Goal: Task Accomplishment & Management: Manage account settings

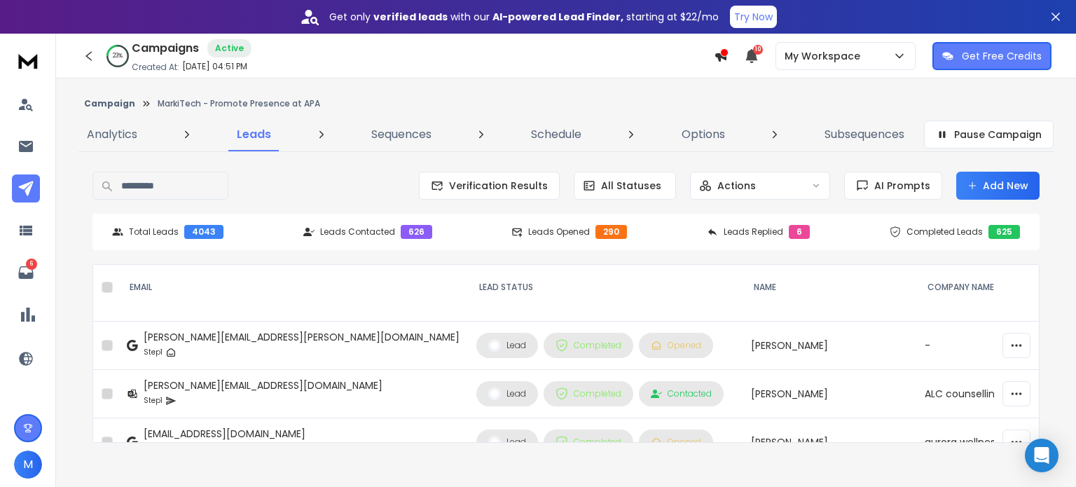
scroll to position [490, 0]
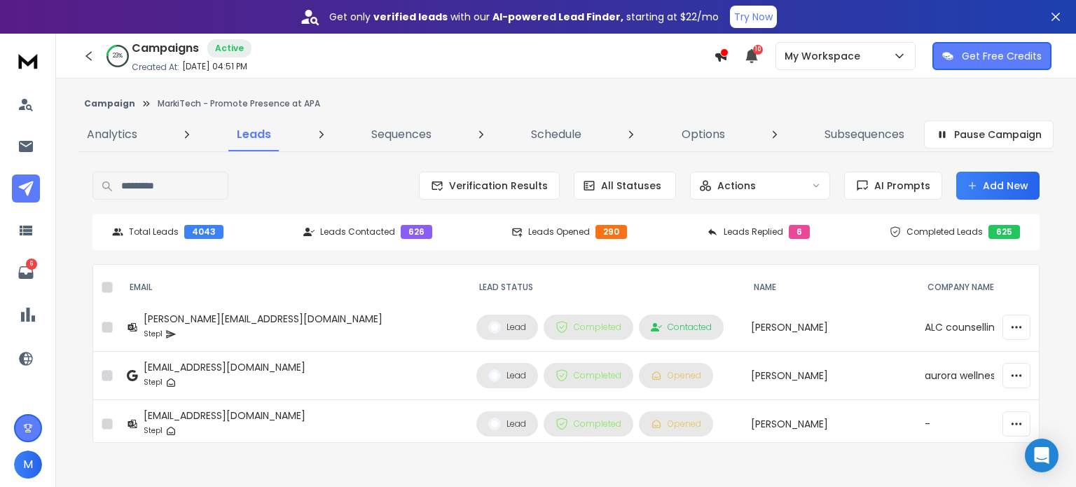
click at [25, 185] on icon at bounding box center [25, 188] width 15 height 15
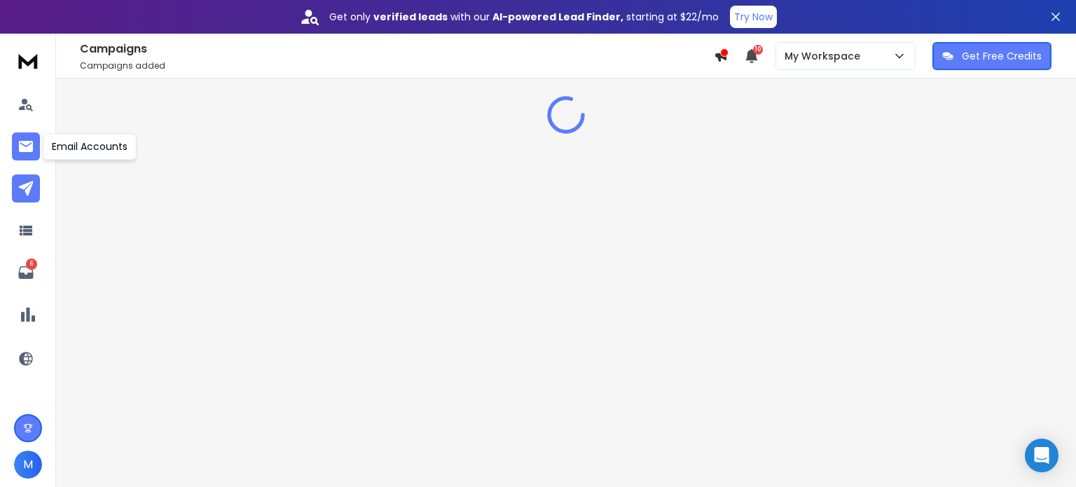
click at [21, 146] on icon at bounding box center [26, 146] width 14 height 11
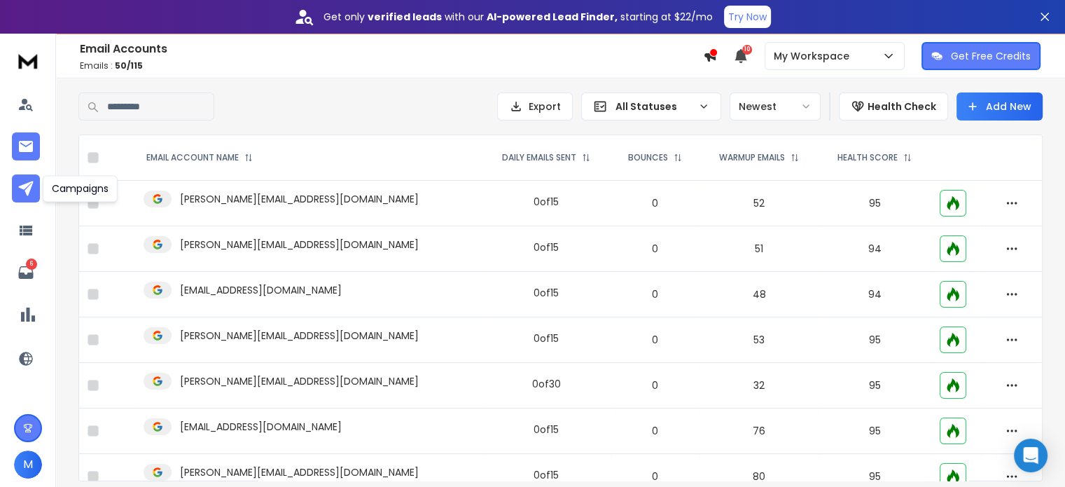
click at [26, 188] on icon at bounding box center [26, 188] width 17 height 17
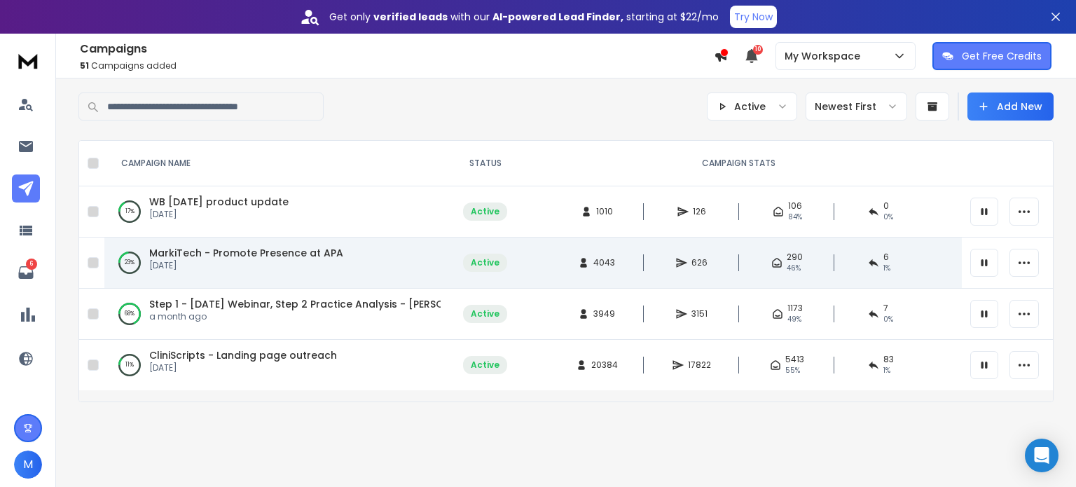
click at [274, 257] on span "MarkiTech - Promote Presence at APA" at bounding box center [246, 253] width 194 height 14
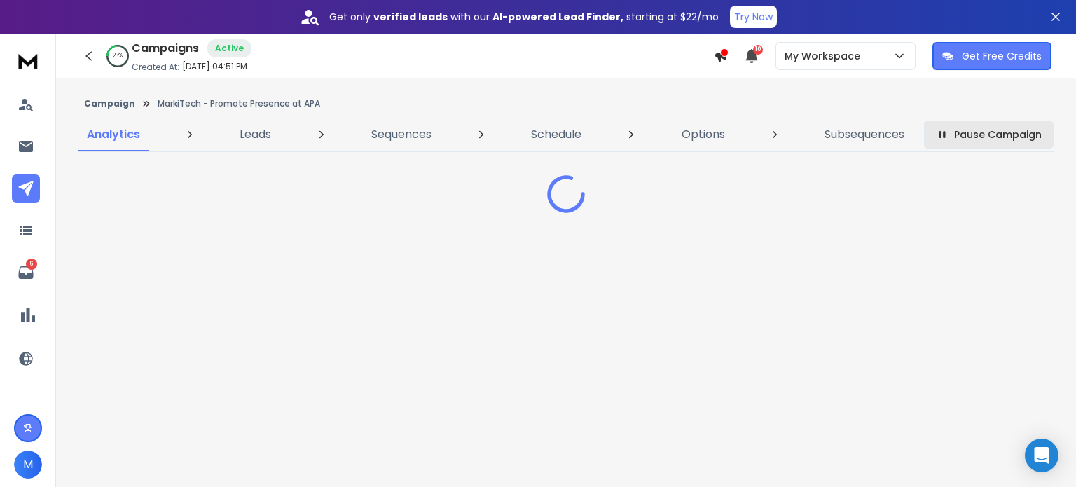
click at [969, 137] on button "Pause Campaign" at bounding box center [989, 134] width 130 height 28
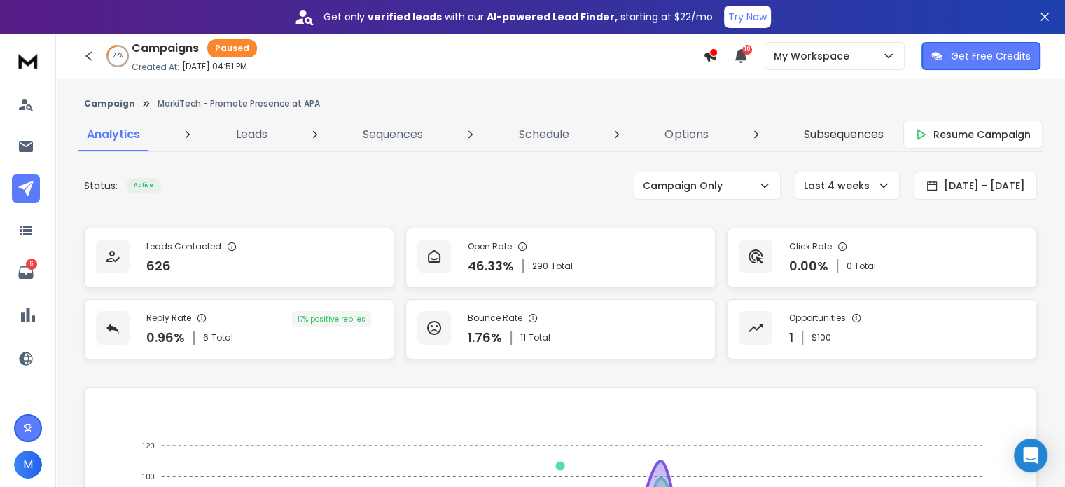
click at [810, 137] on p "Subsequences" at bounding box center [844, 134] width 80 height 17
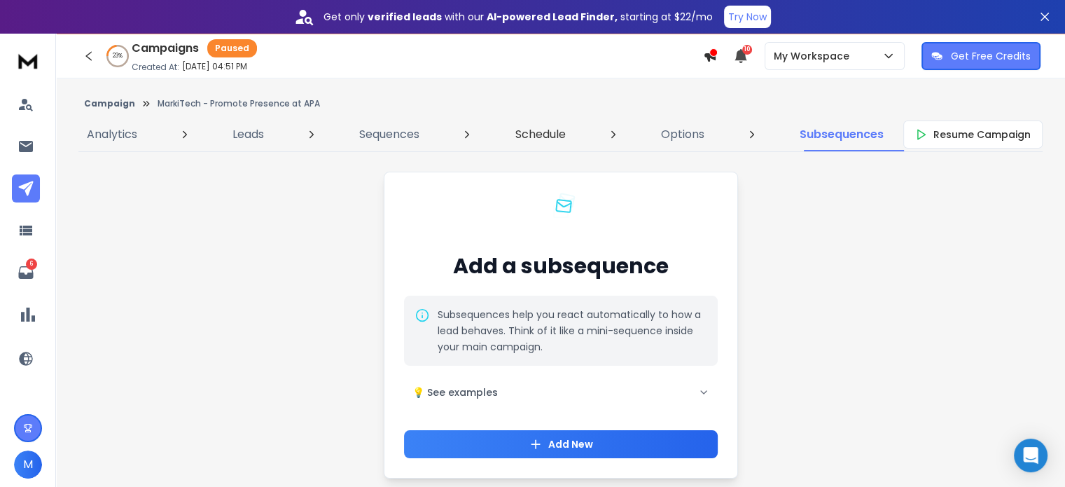
click at [544, 134] on p "Schedule" at bounding box center [541, 134] width 50 height 17
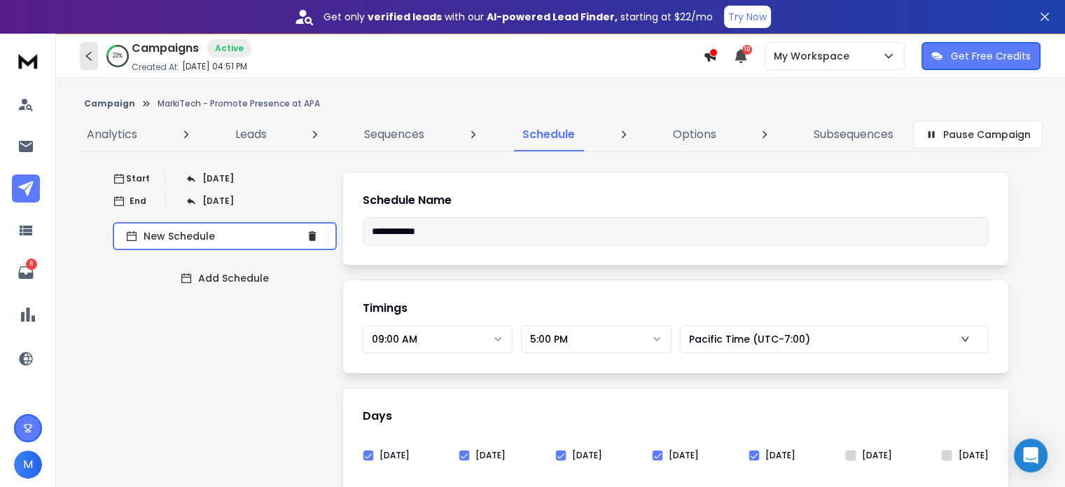
click at [84, 62] on button at bounding box center [89, 56] width 18 height 28
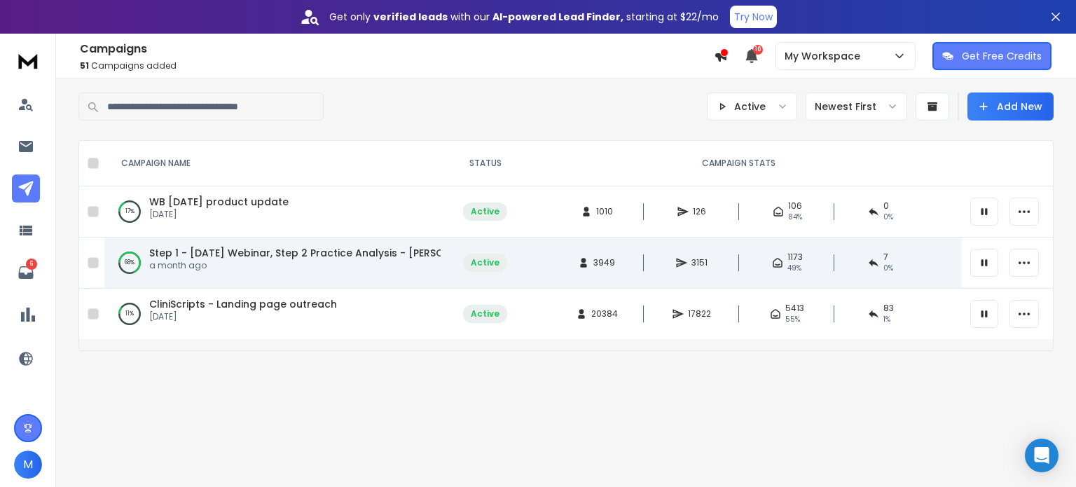
click at [185, 270] on p "a month ago" at bounding box center [294, 265] width 291 height 11
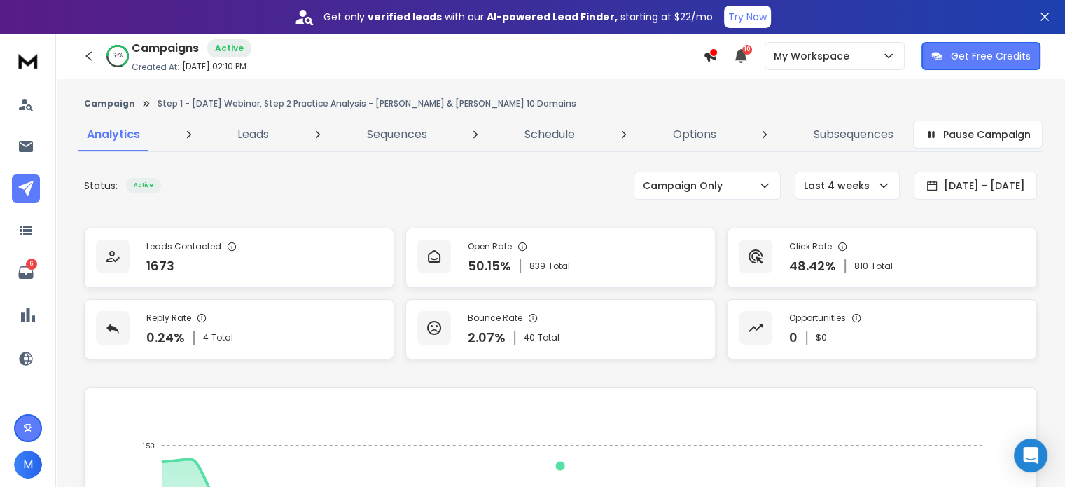
click at [169, 333] on p "0.24 %" at bounding box center [165, 338] width 39 height 20
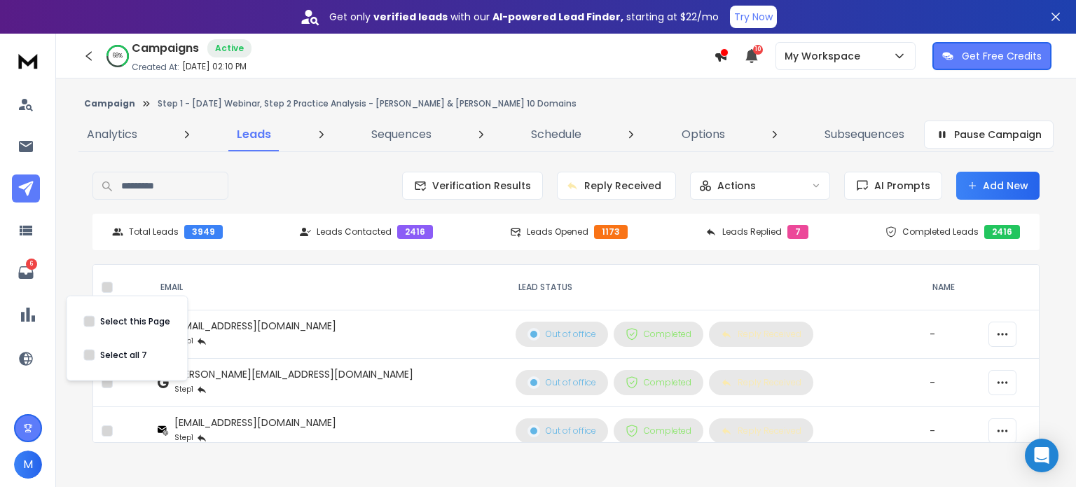
click at [103, 282] on button "Select this Page" at bounding box center [107, 287] width 11 height 11
click at [27, 198] on link at bounding box center [26, 188] width 28 height 28
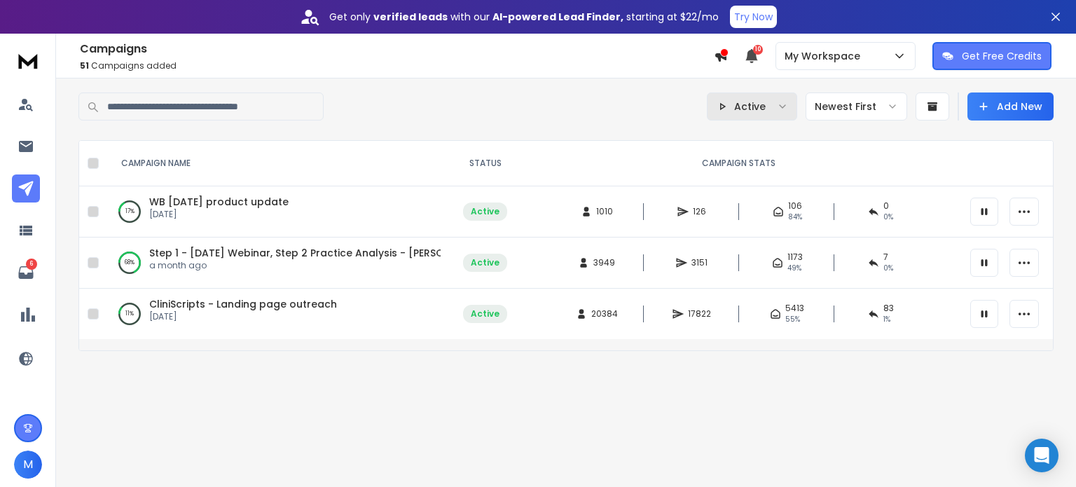
click at [776, 111] on div "Active" at bounding box center [752, 106] width 72 height 14
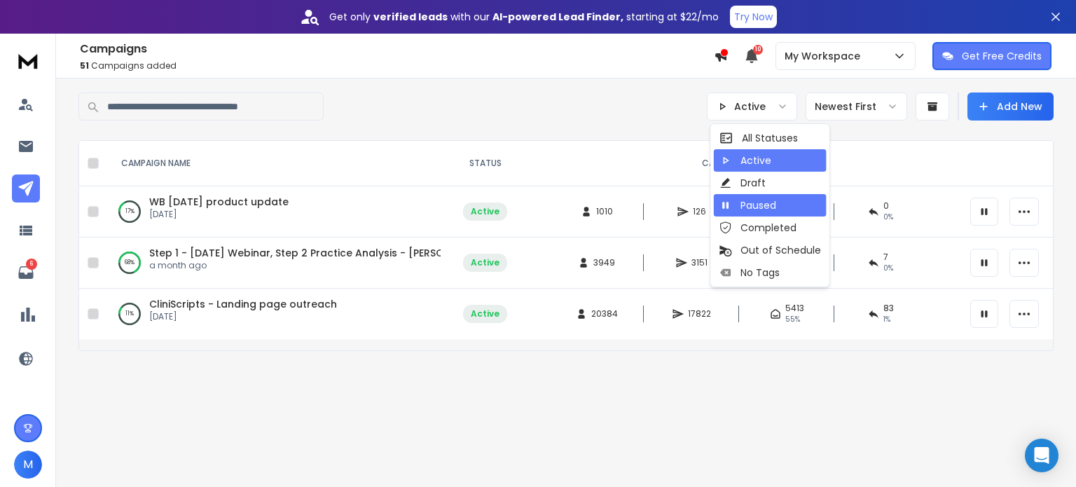
click at [763, 201] on div "Paused" at bounding box center [747, 205] width 57 height 14
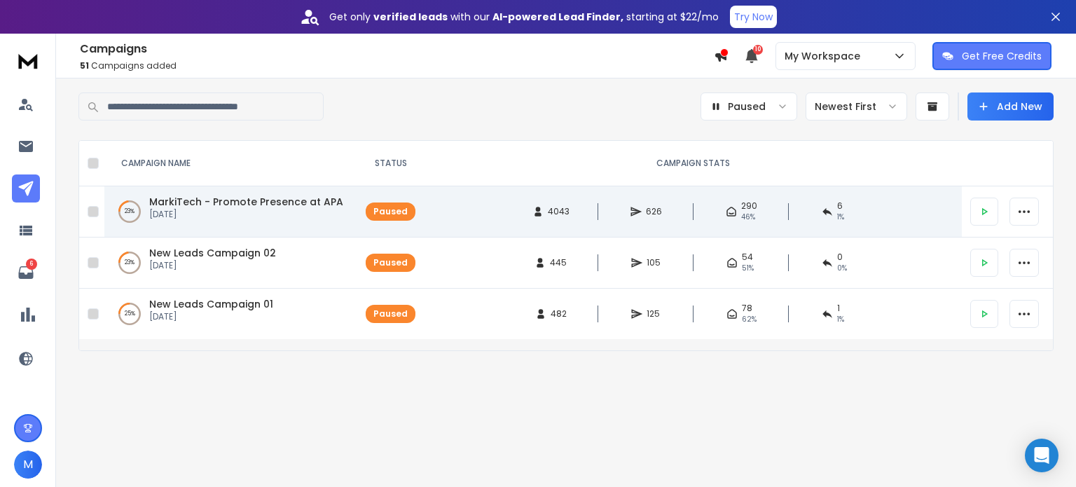
click at [1034, 216] on button "button" at bounding box center [1023, 212] width 29 height 28
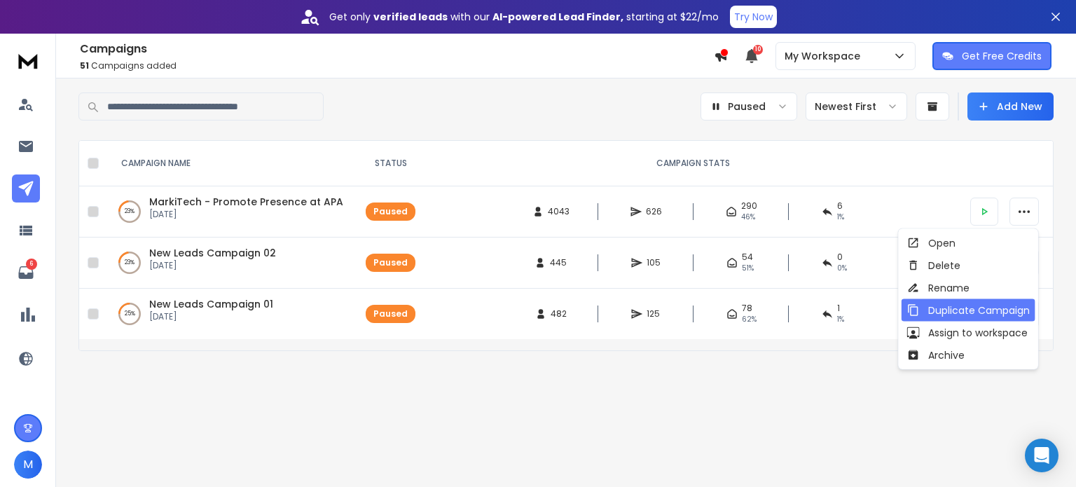
click at [997, 303] on div "Duplicate Campaign" at bounding box center [968, 310] width 123 height 14
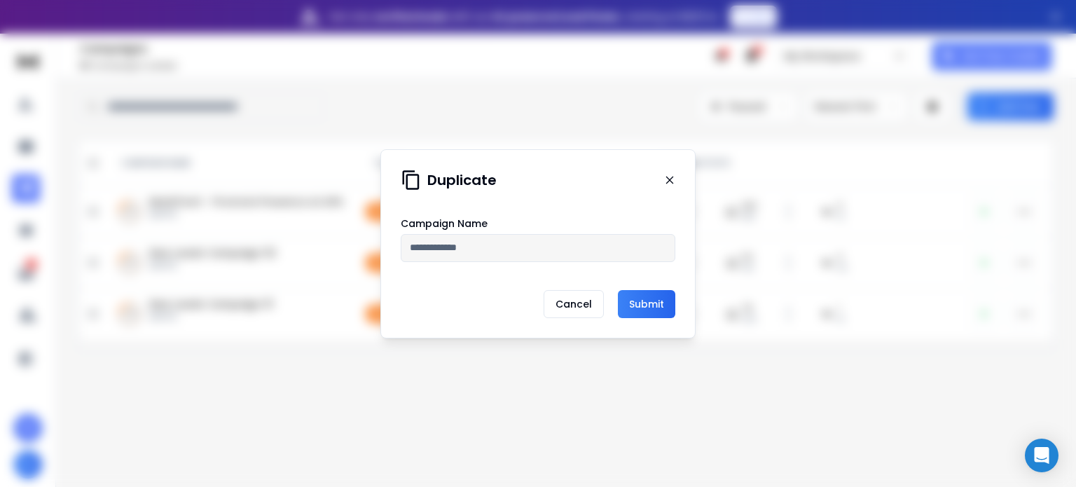
click at [582, 251] on input "text" at bounding box center [538, 248] width 275 height 28
type input "**********"
click at [649, 303] on button "Submit" at bounding box center [646, 304] width 57 height 28
click at [648, 300] on button "Submit" at bounding box center [646, 304] width 57 height 28
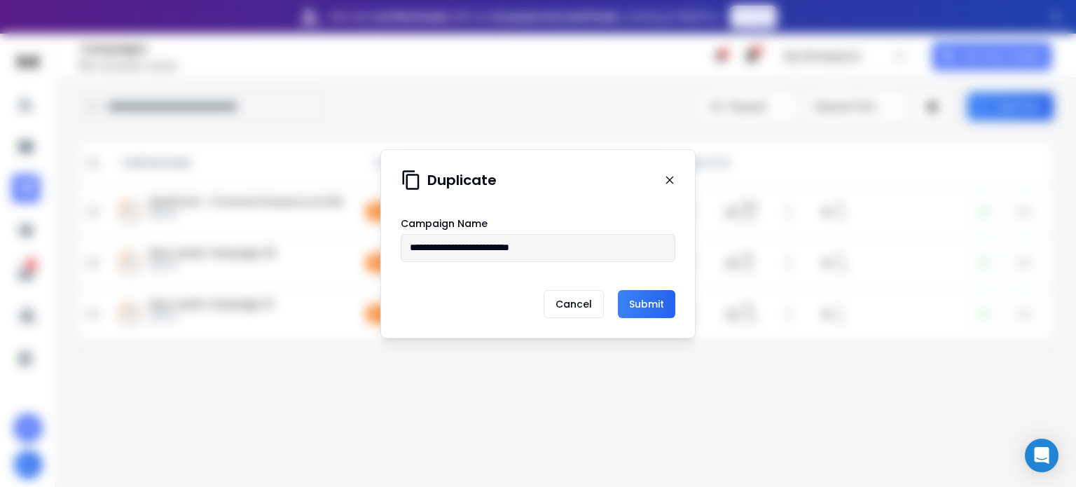
click at [586, 365] on div "**********" at bounding box center [538, 243] width 1076 height 487
click at [582, 254] on input "**********" at bounding box center [538, 248] width 275 height 28
click at [636, 299] on button "Submit" at bounding box center [646, 304] width 57 height 28
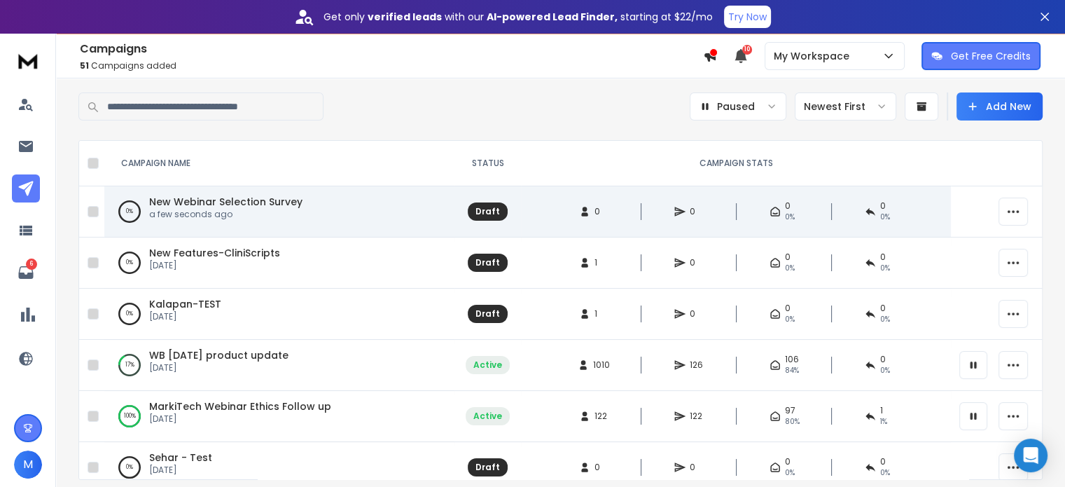
click at [366, 226] on div "0 % New Webinar Selection Survey a few seconds ago" at bounding box center [279, 212] width 322 height 34
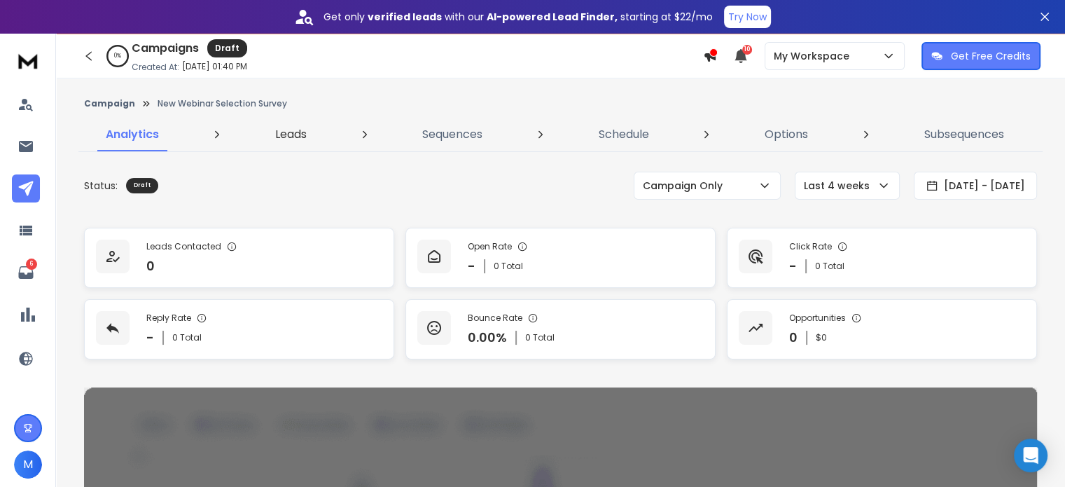
click at [302, 134] on p "Leads" at bounding box center [291, 134] width 32 height 17
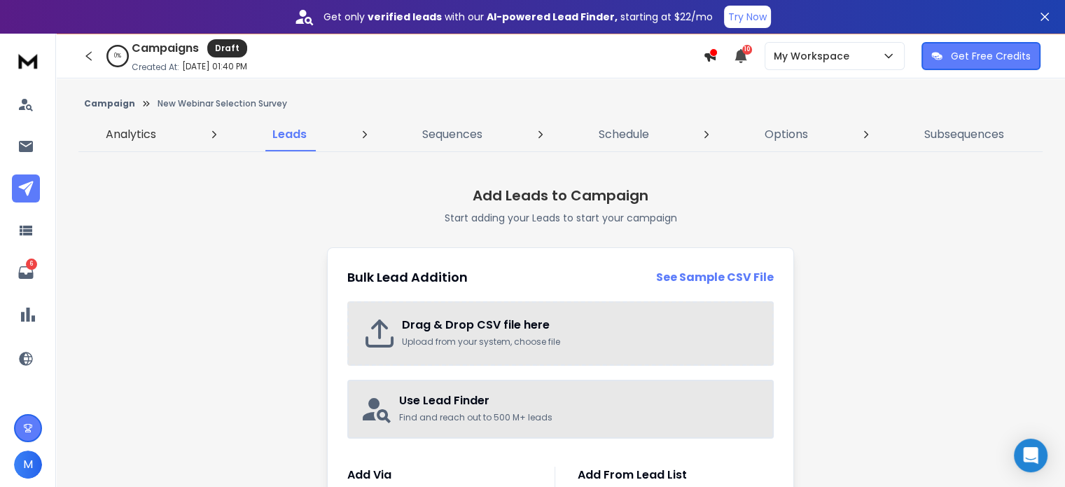
click at [148, 132] on p "Analytics" at bounding box center [131, 134] width 50 height 17
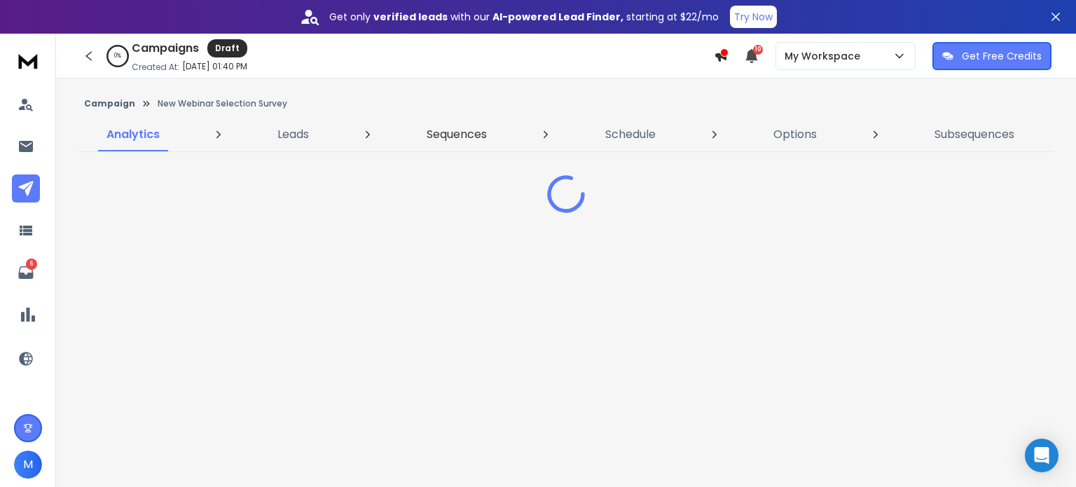
click at [462, 137] on p "Sequences" at bounding box center [457, 134] width 60 height 17
